Goal: Task Accomplishment & Management: Manage account settings

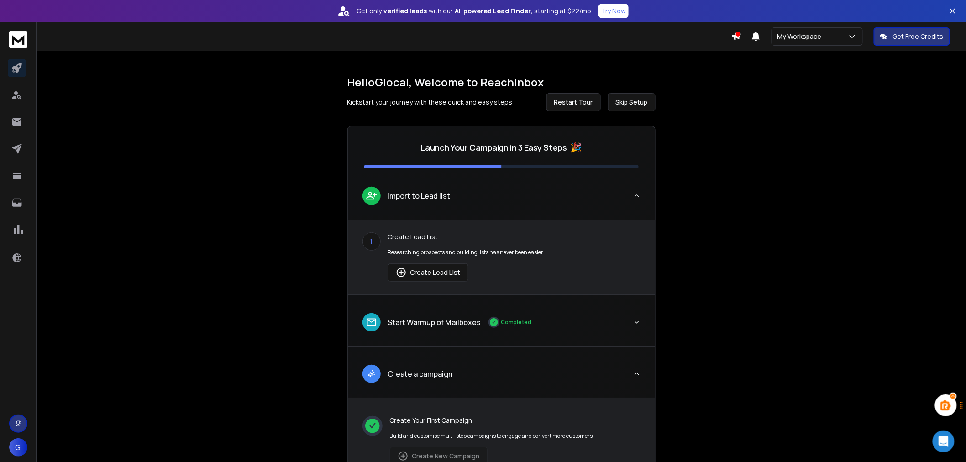
click at [868, 22] on div "My Workspace Get Free Credits" at bounding box center [483, 36] width 966 height 29
click at [849, 32] on div "My Workspace" at bounding box center [816, 36] width 79 height 9
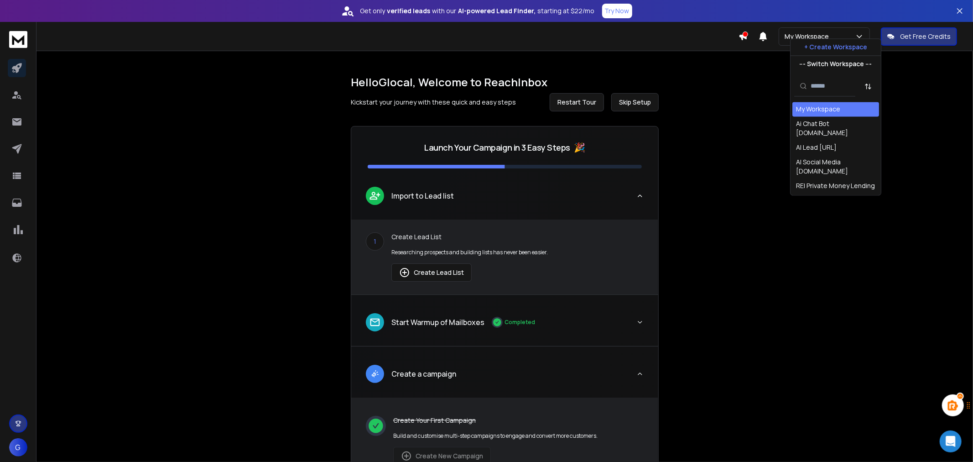
click at [734, 99] on div "Hello Glocal , Welcome to ReachInbox Kickstart your journey with these quick an…" at bounding box center [505, 386] width 908 height 653
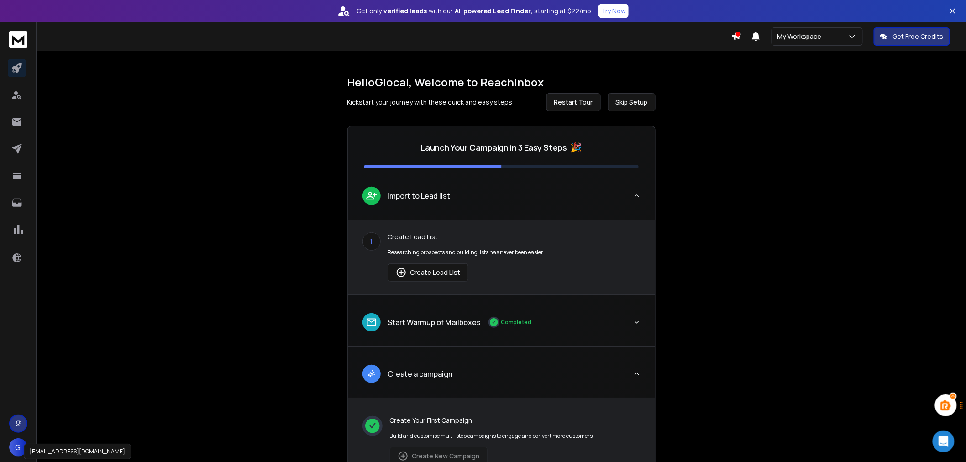
click at [15, 453] on span "G" at bounding box center [18, 447] width 18 height 18
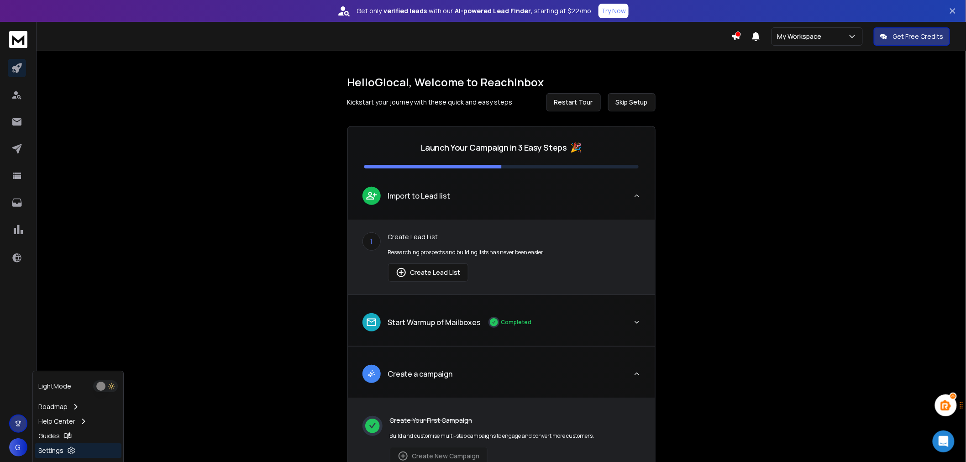
click at [57, 443] on div "Settings" at bounding box center [78, 450] width 87 height 15
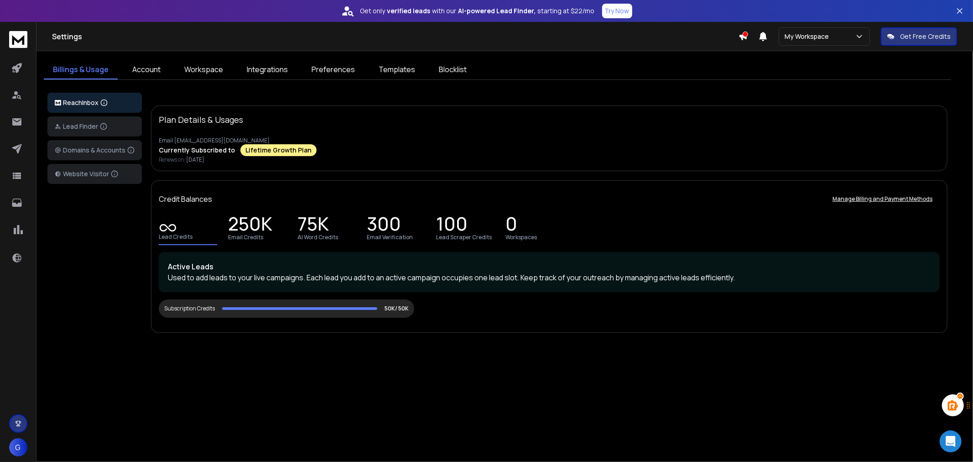
click at [123, 60] on link "Account" at bounding box center [146, 69] width 47 height 19
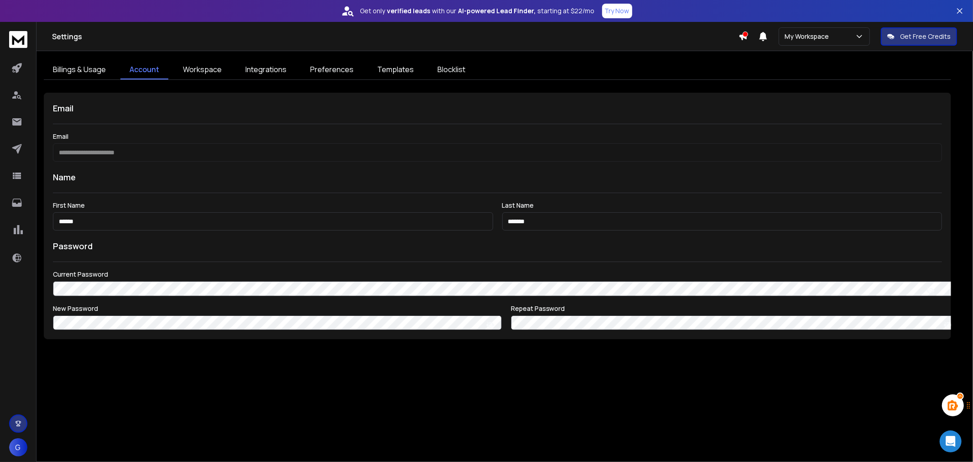
click at [236, 60] on link "Integrations" at bounding box center [265, 69] width 59 height 19
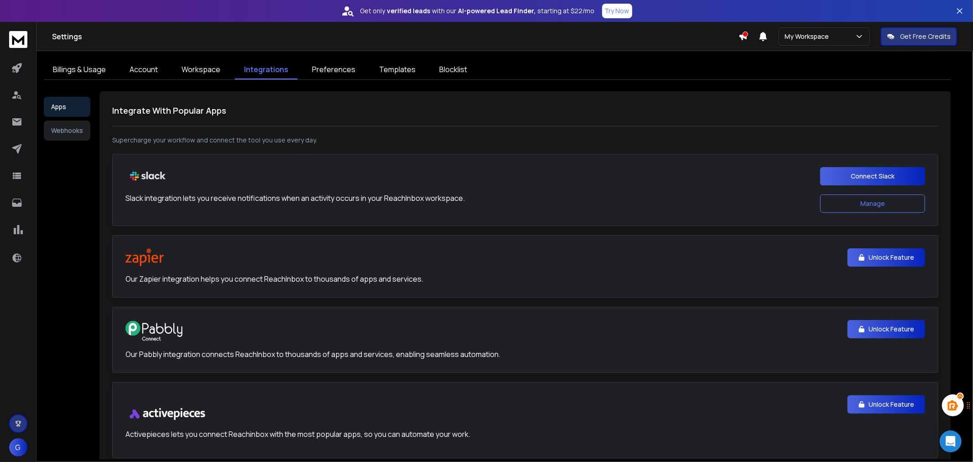
scroll to position [6, 0]
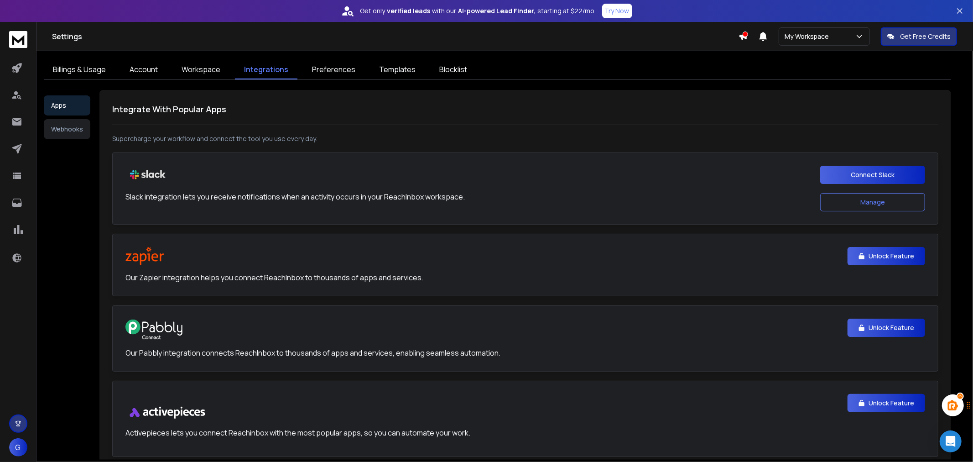
drag, startPoint x: 907, startPoint y: 204, endPoint x: 712, endPoint y: 192, distance: 195.2
click at [612, 247] on div "Our Zapier integration helps you connect ReachInbox to thousands of apps and se…" at bounding box center [525, 265] width 800 height 36
click at [901, 251] on p "Unlock Feature" at bounding box center [892, 255] width 46 height 9
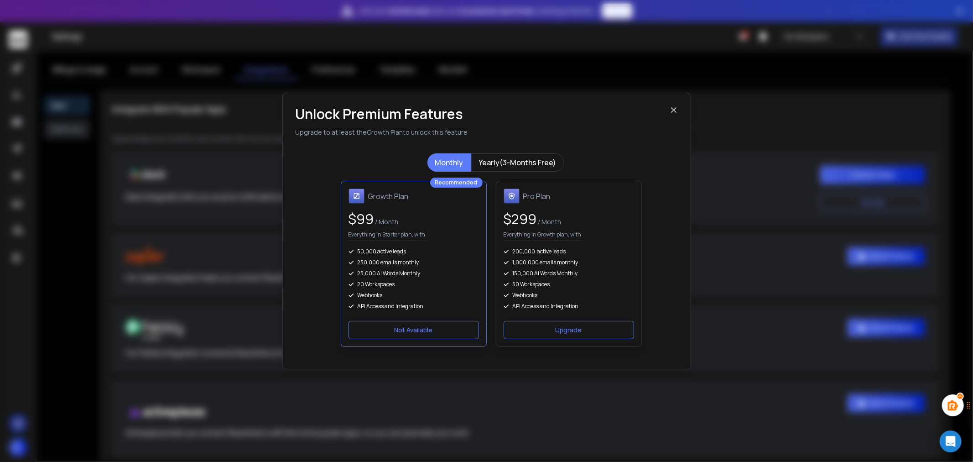
click at [670, 114] on icon at bounding box center [674, 110] width 8 height 8
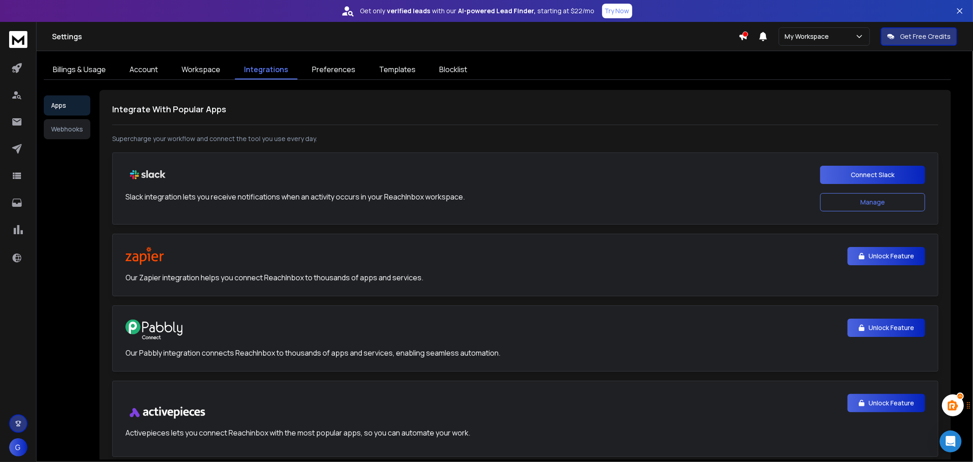
click at [51, 119] on button "Webhooks" at bounding box center [67, 129] width 47 height 20
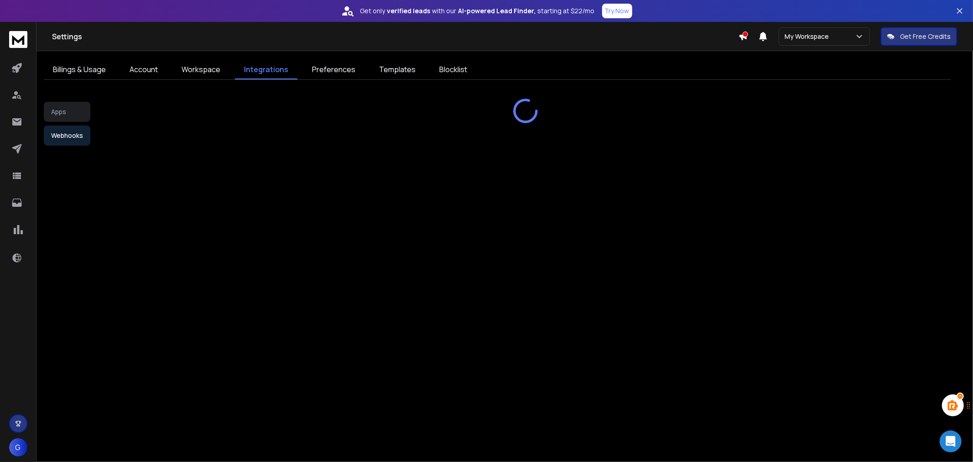
scroll to position [0, 0]
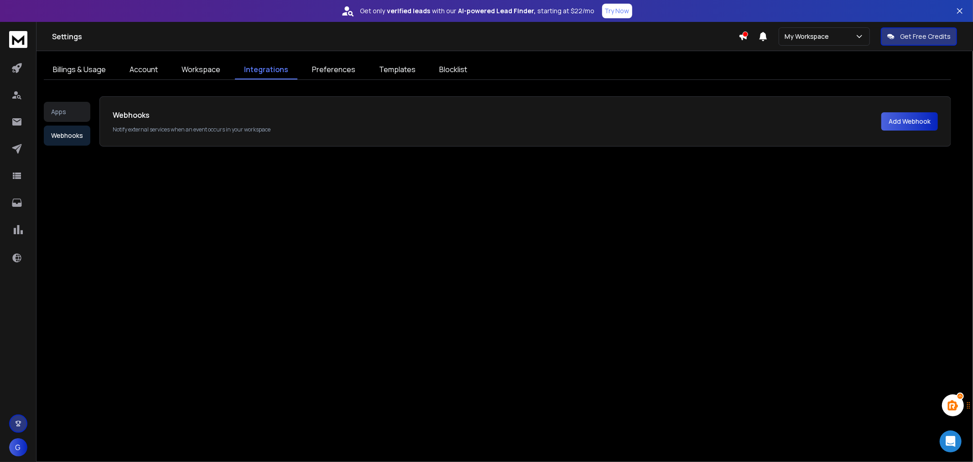
click at [172, 60] on link "Workspace" at bounding box center [200, 69] width 57 height 19
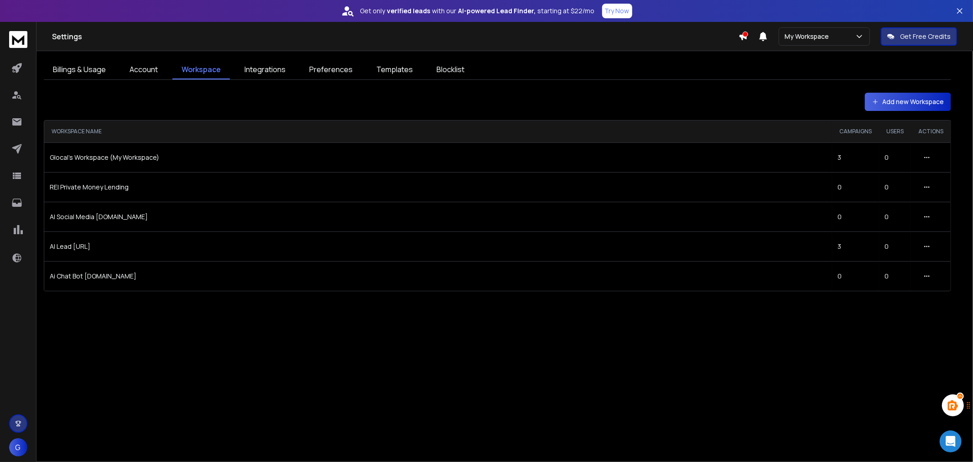
click at [120, 60] on link "Account" at bounding box center [143, 69] width 47 height 19
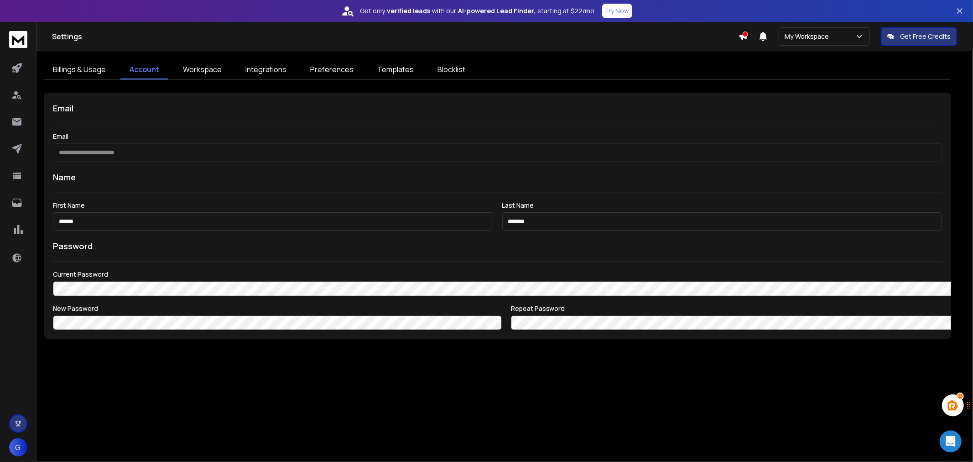
click at [236, 60] on link "Integrations" at bounding box center [265, 69] width 59 height 19
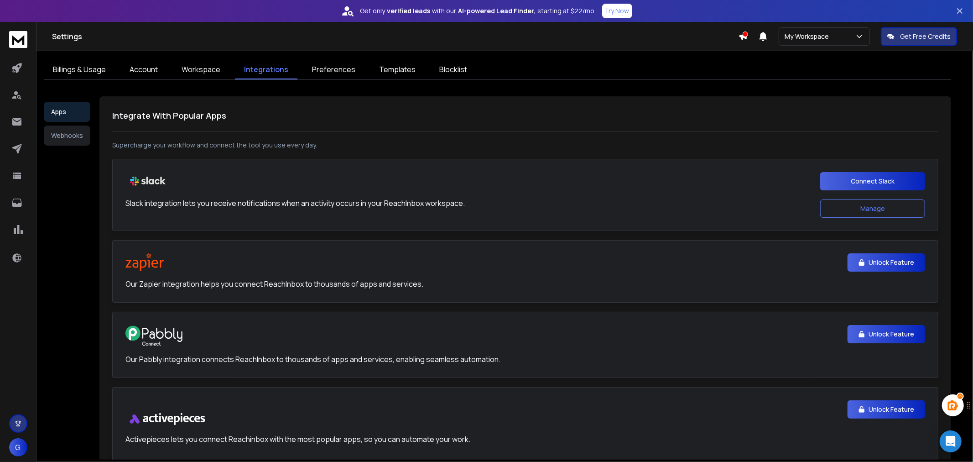
click at [49, 125] on button "Webhooks" at bounding box center [67, 135] width 47 height 20
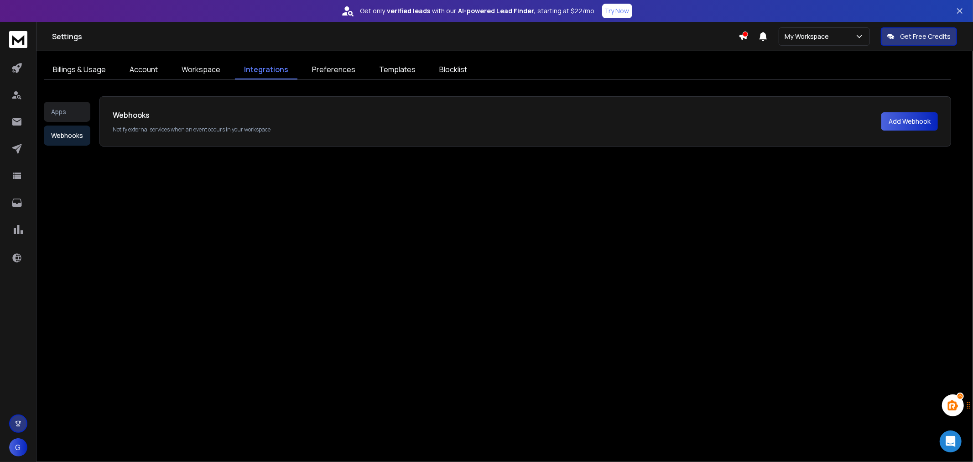
click at [55, 102] on button "Apps" at bounding box center [67, 112] width 47 height 20
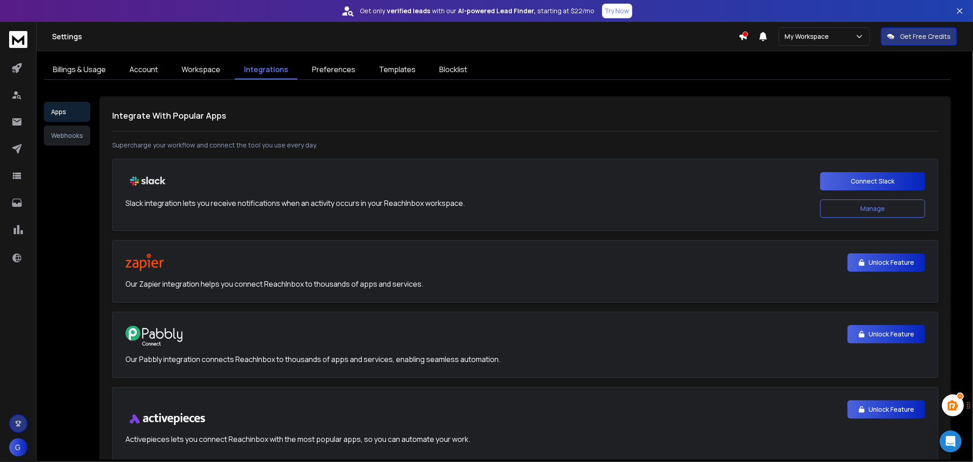
click at [76, 60] on link "Billings & Usage" at bounding box center [79, 69] width 71 height 19
